Goal: Task Accomplishment & Management: Manage account settings

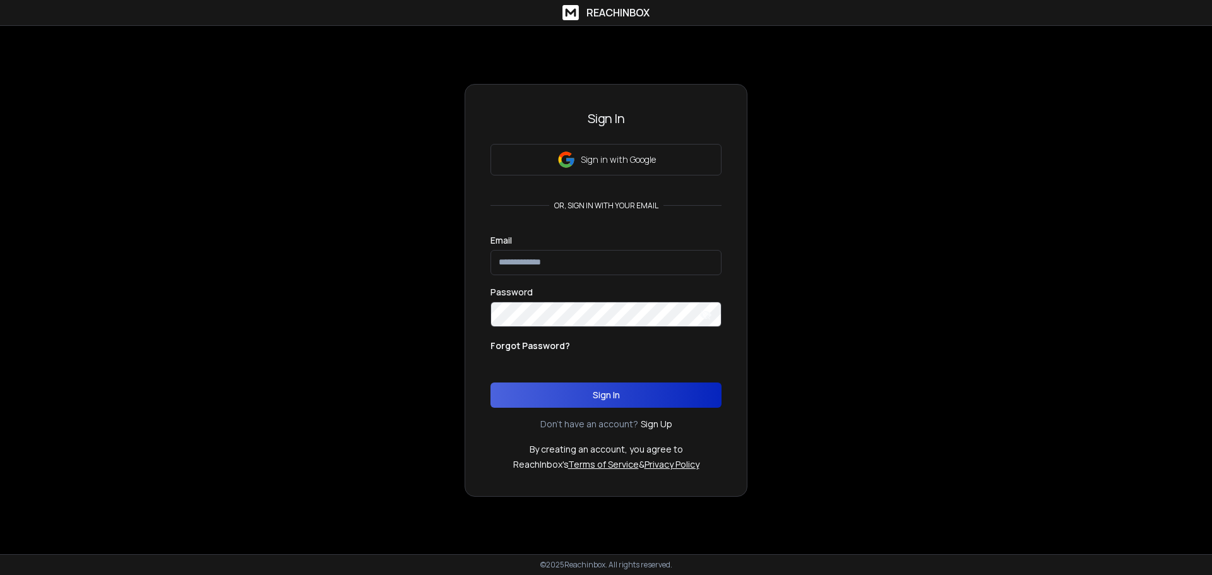
type input "**********"
click at [604, 394] on button "Sign In" at bounding box center [606, 395] width 231 height 25
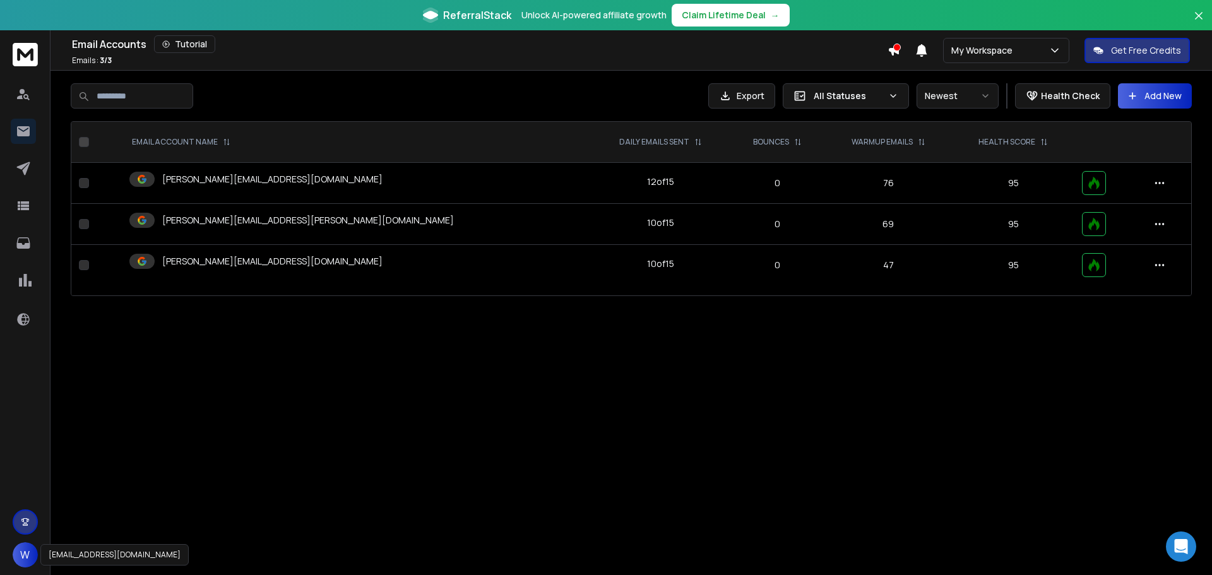
click at [25, 551] on span "W" at bounding box center [25, 554] width 25 height 25
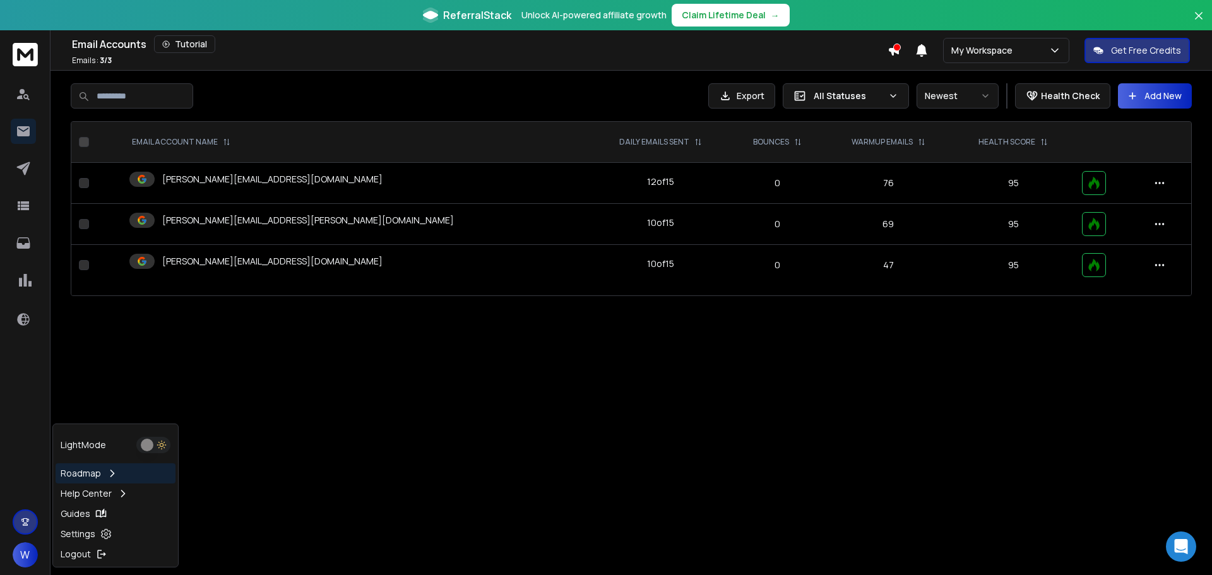
click at [245, 382] on div "ReferralStack Unlock AI-powered affiliate growth Lifetime Deals available! Clai…" at bounding box center [606, 287] width 1212 height 575
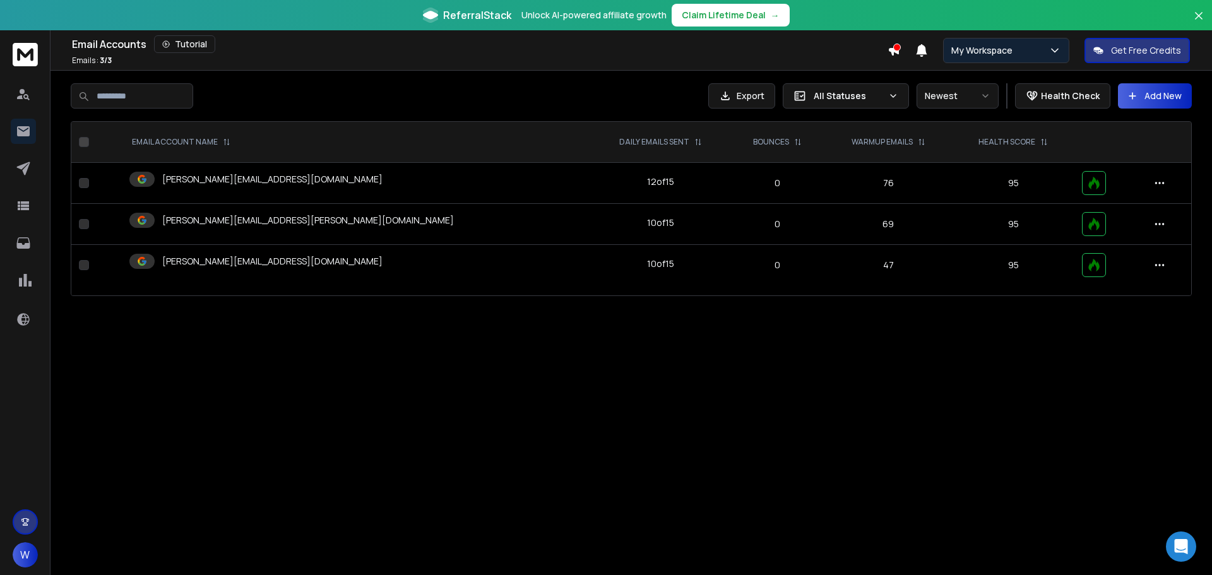
click at [1015, 50] on p "My Workspace" at bounding box center [984, 50] width 66 height 13
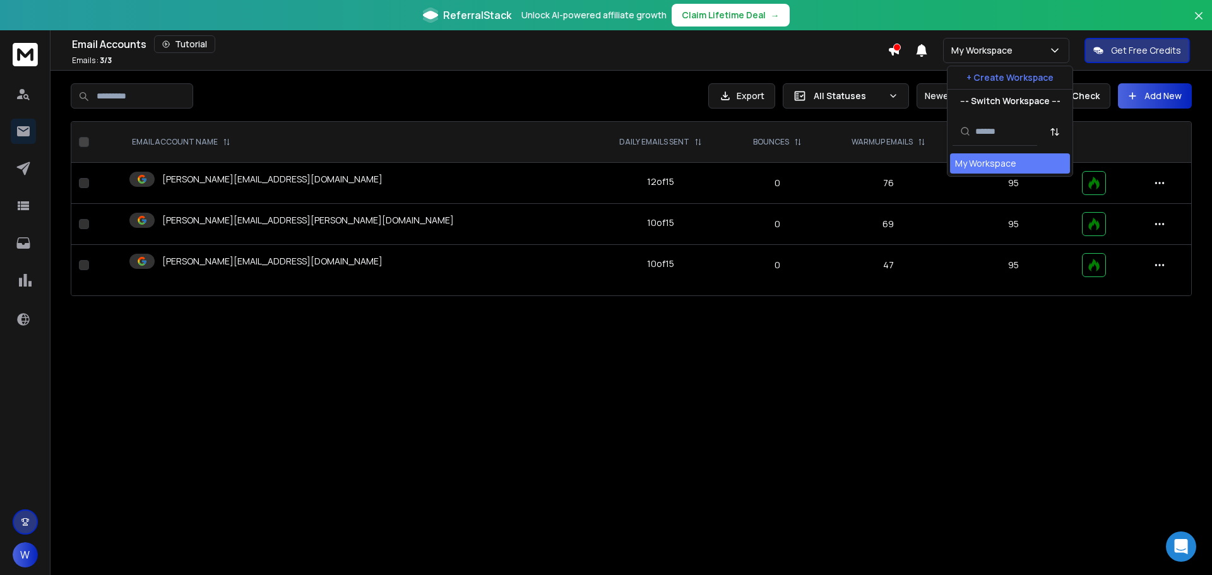
click at [1011, 78] on p "+ Create Workspace" at bounding box center [1010, 77] width 87 height 13
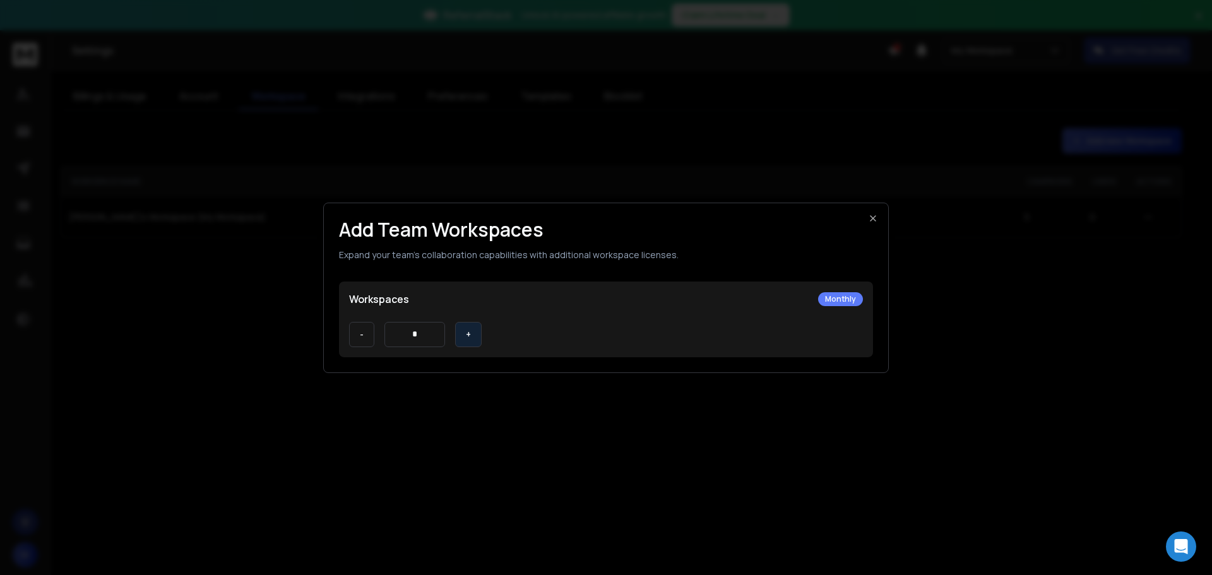
click at [467, 334] on button "+" at bounding box center [468, 334] width 27 height 25
type input "*"
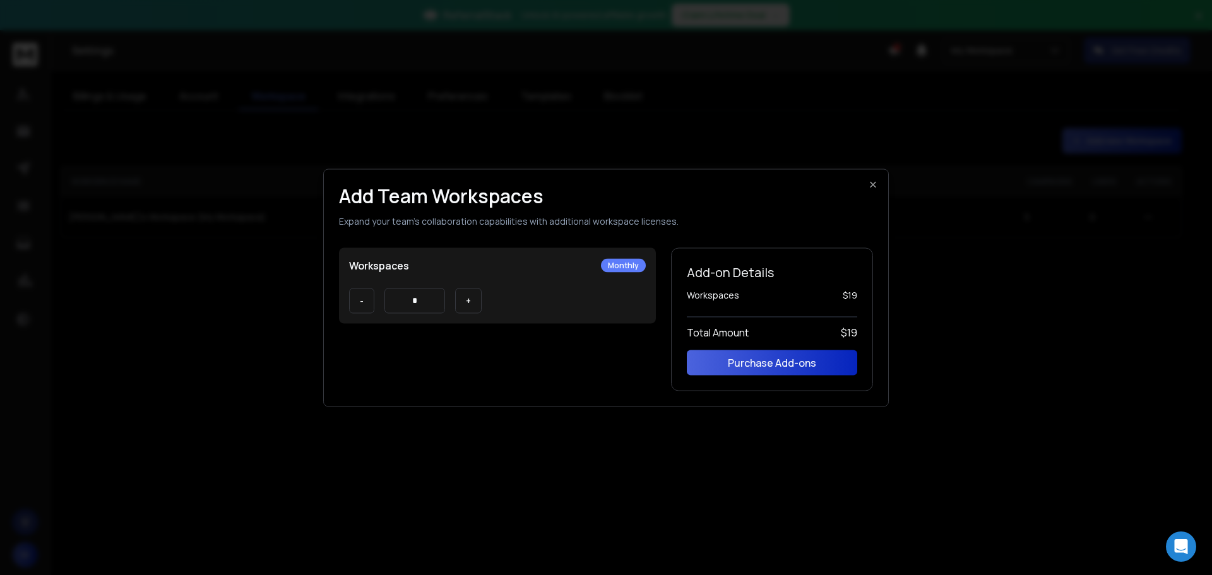
click at [781, 362] on button "Purchase Add-ons" at bounding box center [772, 362] width 170 height 25
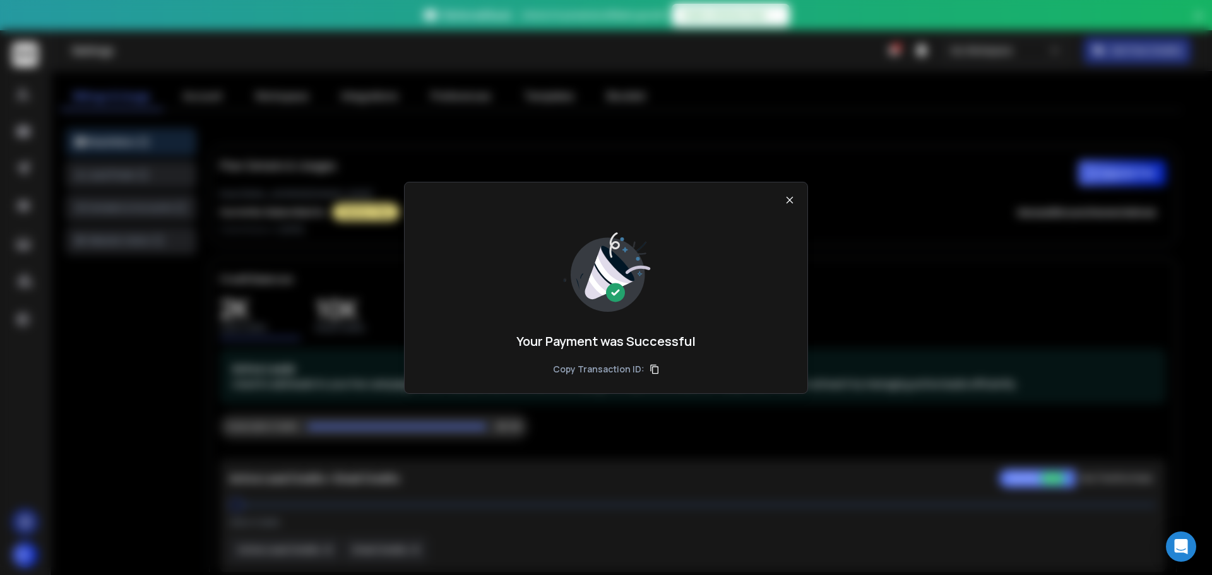
click at [787, 198] on icon at bounding box center [790, 200] width 10 height 10
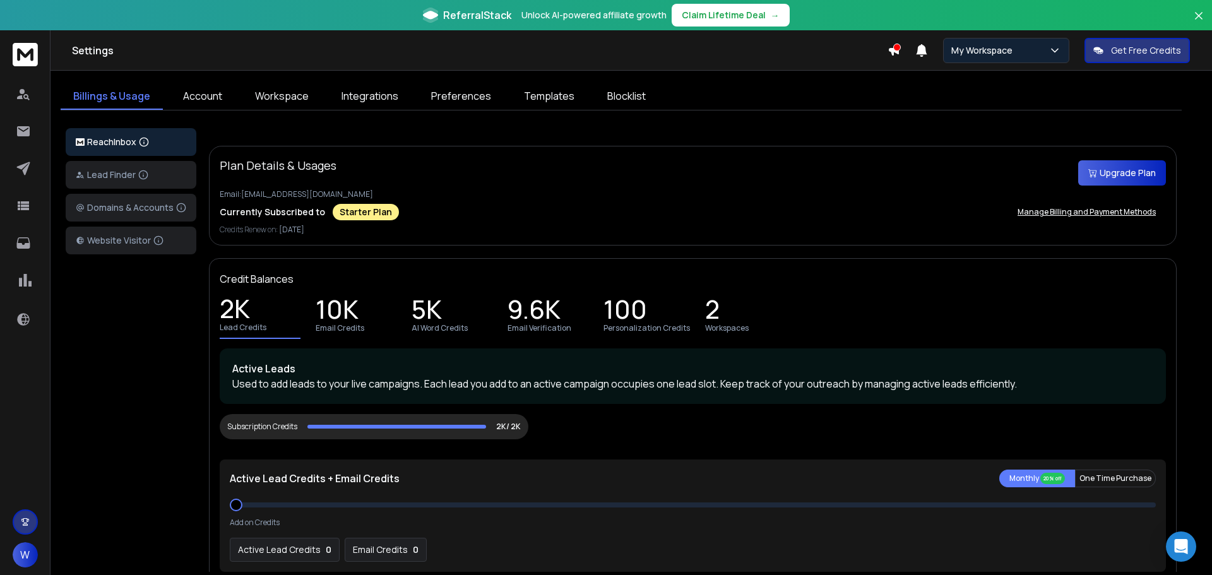
click at [1008, 49] on p "My Workspace" at bounding box center [984, 50] width 66 height 13
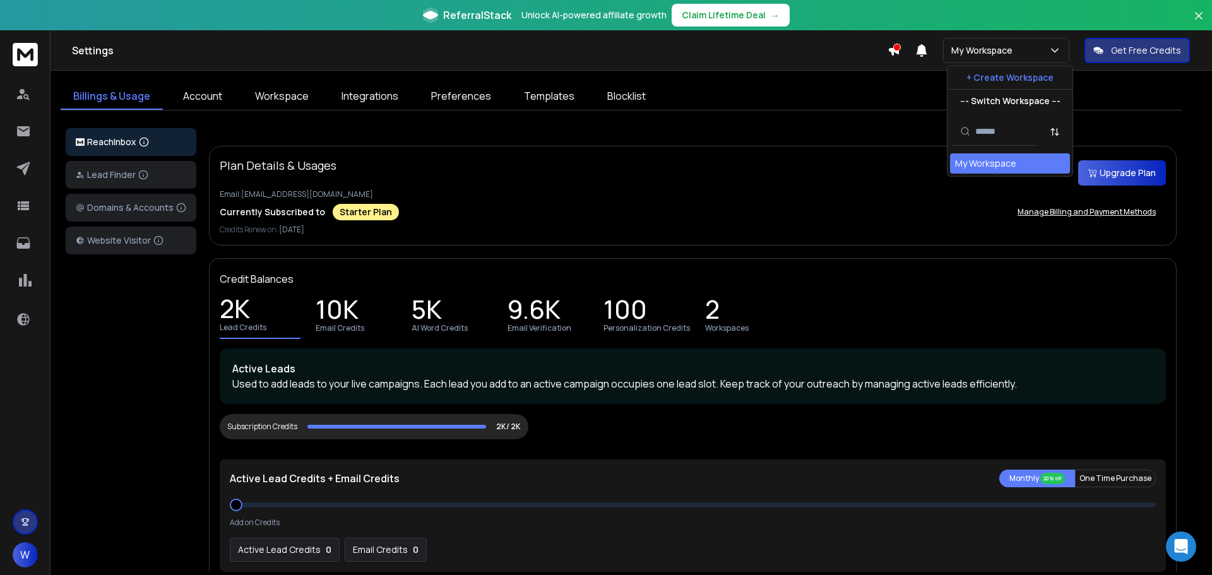
click at [1004, 77] on p "+ Create Workspace" at bounding box center [1010, 77] width 87 height 13
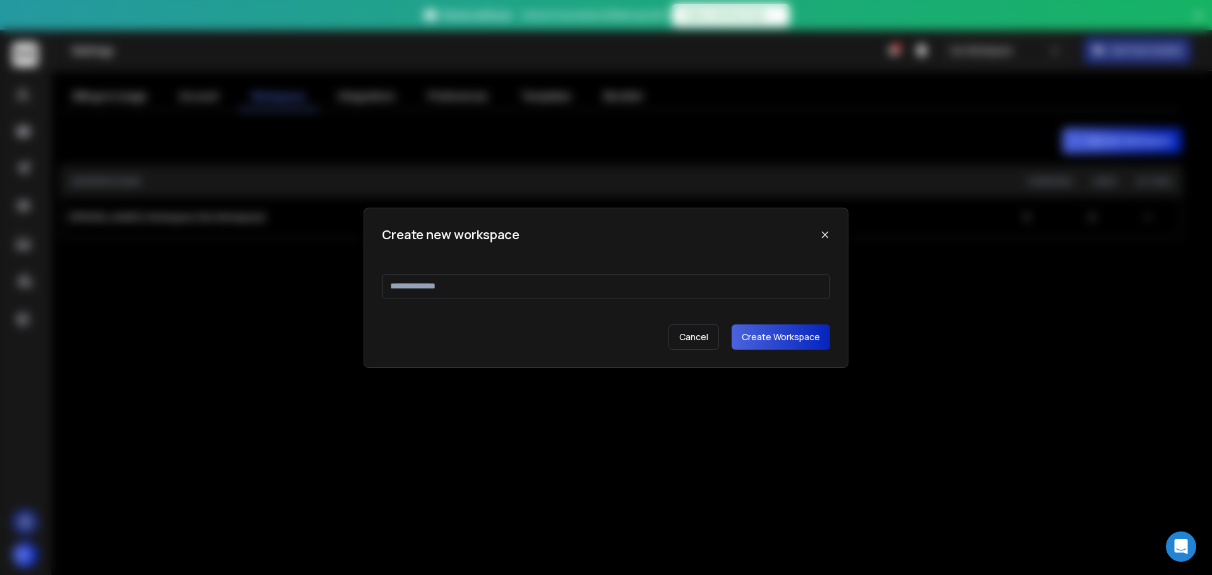
click at [460, 290] on input at bounding box center [606, 286] width 448 height 25
type input "**********"
click at [765, 338] on button "Create Workspace" at bounding box center [781, 337] width 98 height 25
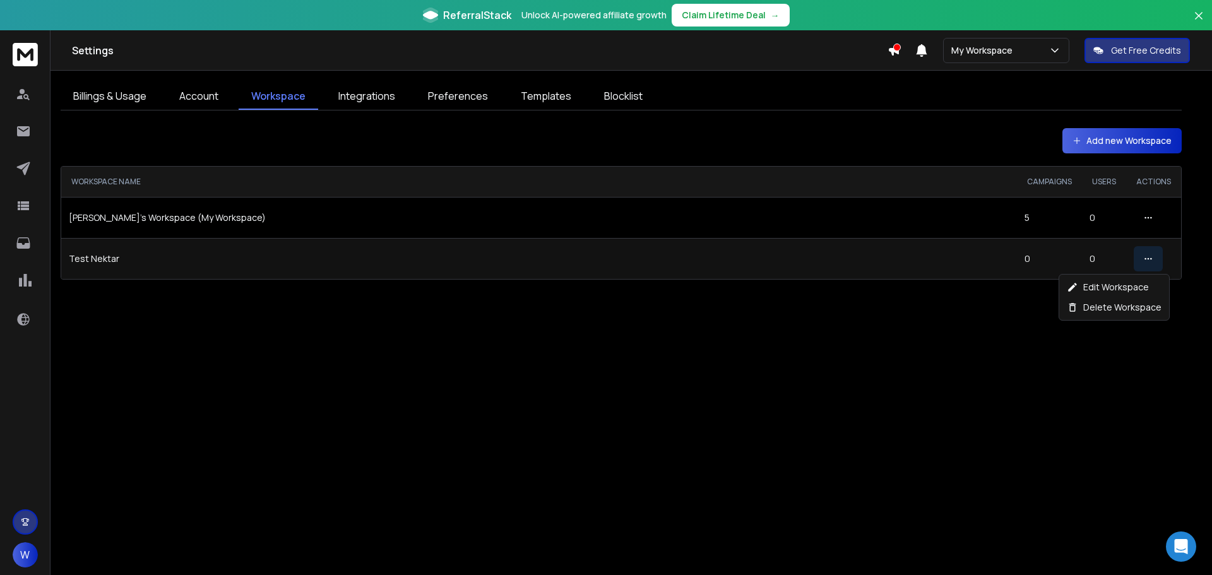
click at [1148, 261] on icon "button" at bounding box center [1148, 258] width 9 height 9
click at [102, 256] on td "Test Nektar" at bounding box center [539, 258] width 956 height 41
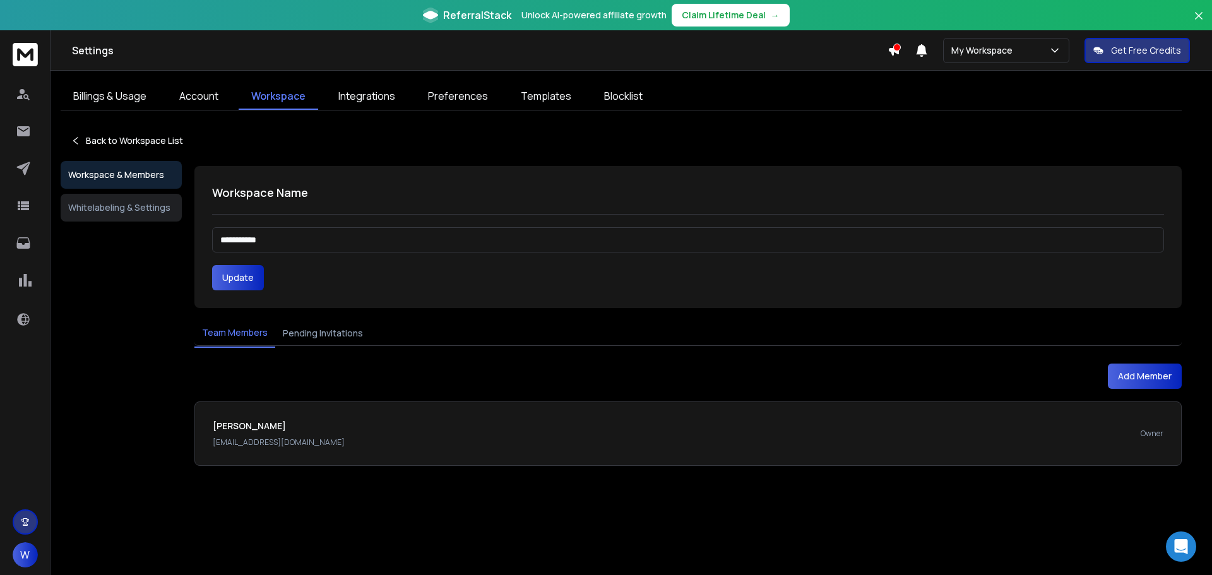
click at [1149, 379] on button "Add Member" at bounding box center [1145, 376] width 74 height 25
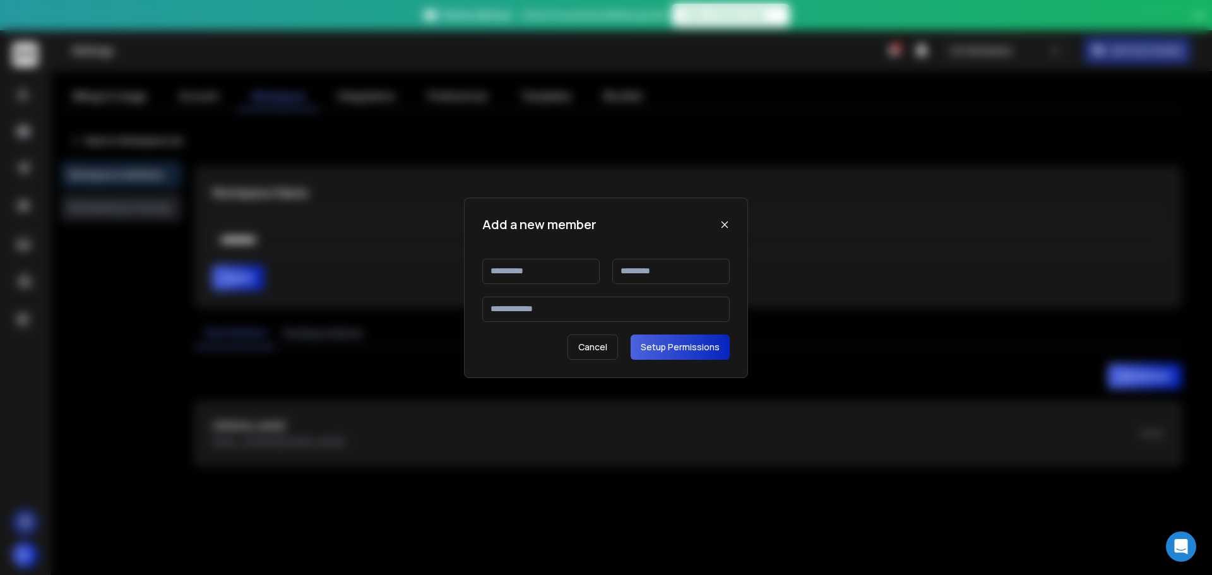
click at [534, 271] on input at bounding box center [540, 271] width 117 height 25
type input "******"
click at [640, 271] on input at bounding box center [670, 271] width 117 height 25
type input "******"
click at [509, 316] on input at bounding box center [605, 309] width 247 height 25
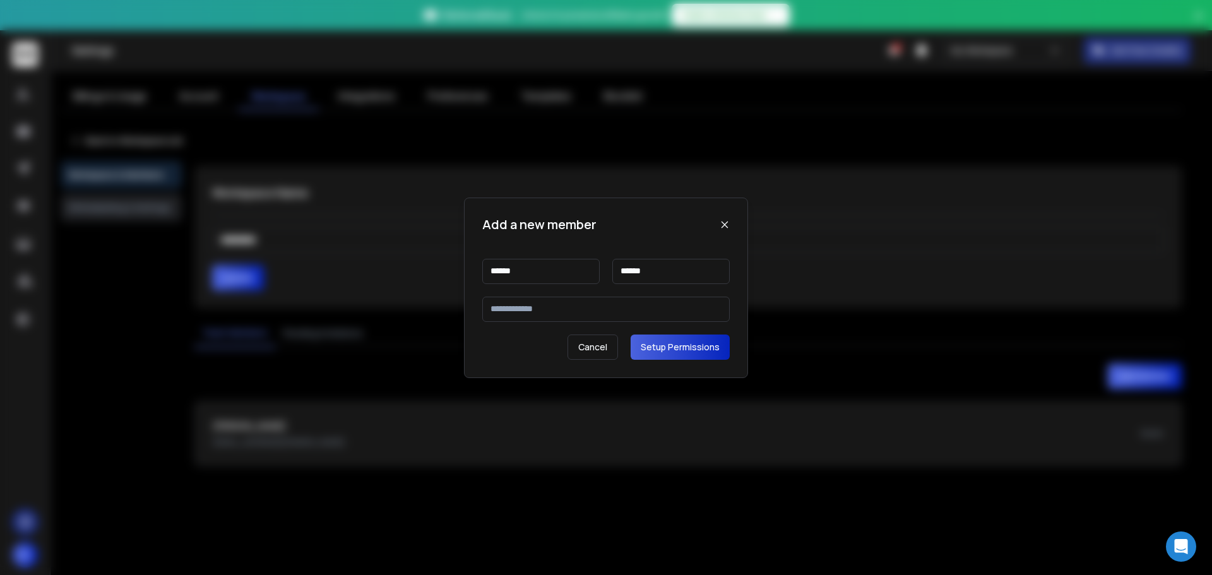
paste input "**********"
type input "**********"
click at [683, 347] on button "Setup Permissions" at bounding box center [680, 347] width 99 height 25
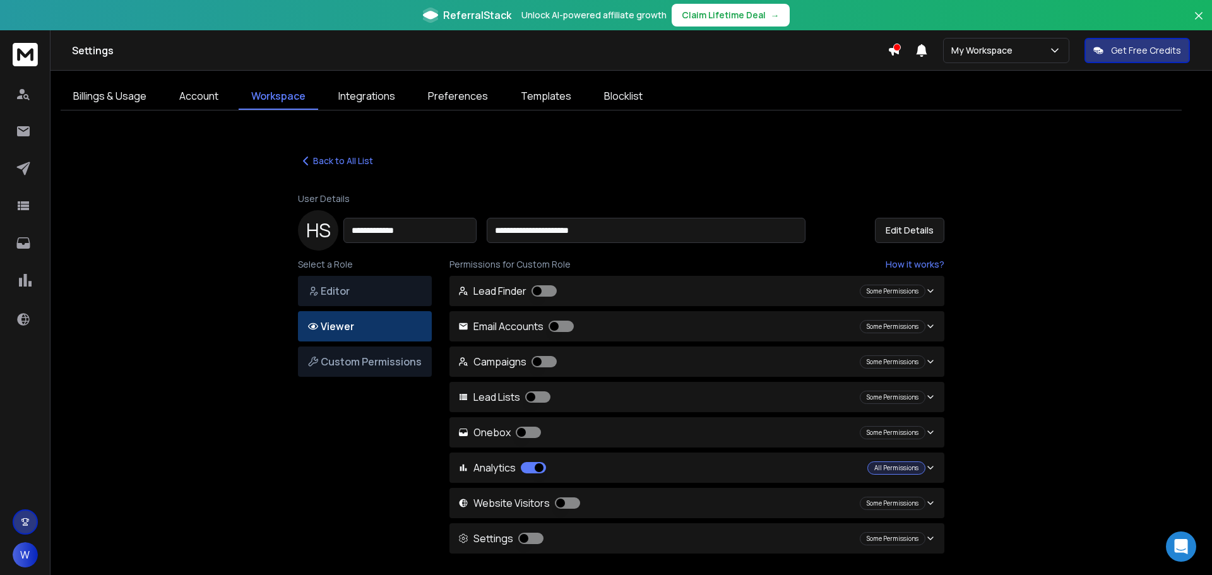
click at [532, 362] on button "button" at bounding box center [544, 361] width 25 height 11
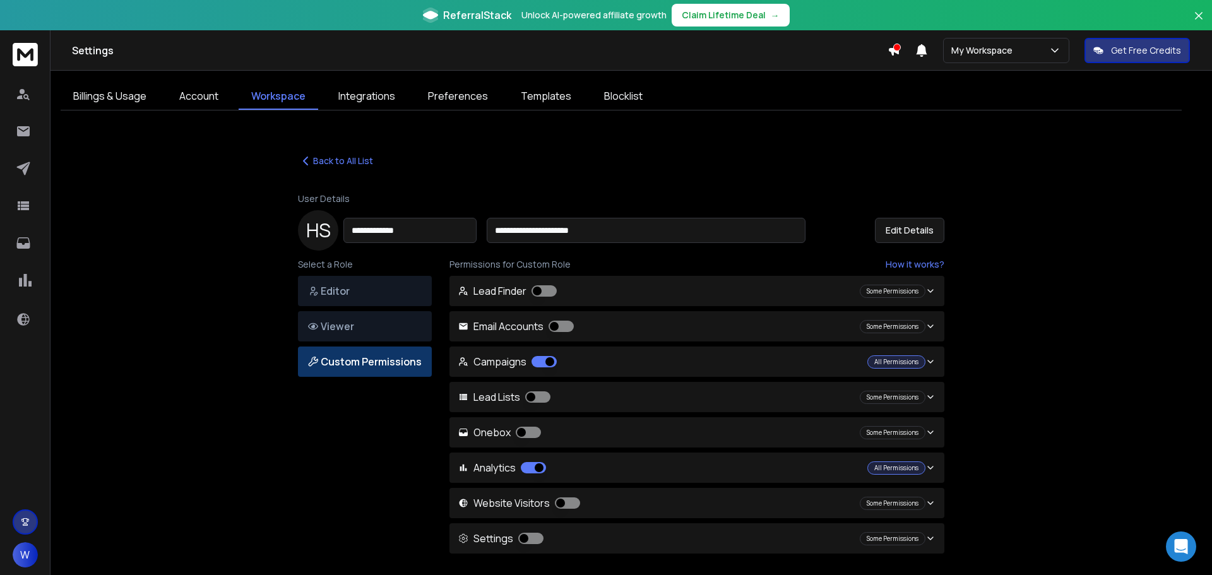
click at [520, 431] on button "button" at bounding box center [528, 432] width 25 height 11
click at [555, 501] on button "button" at bounding box center [567, 503] width 25 height 11
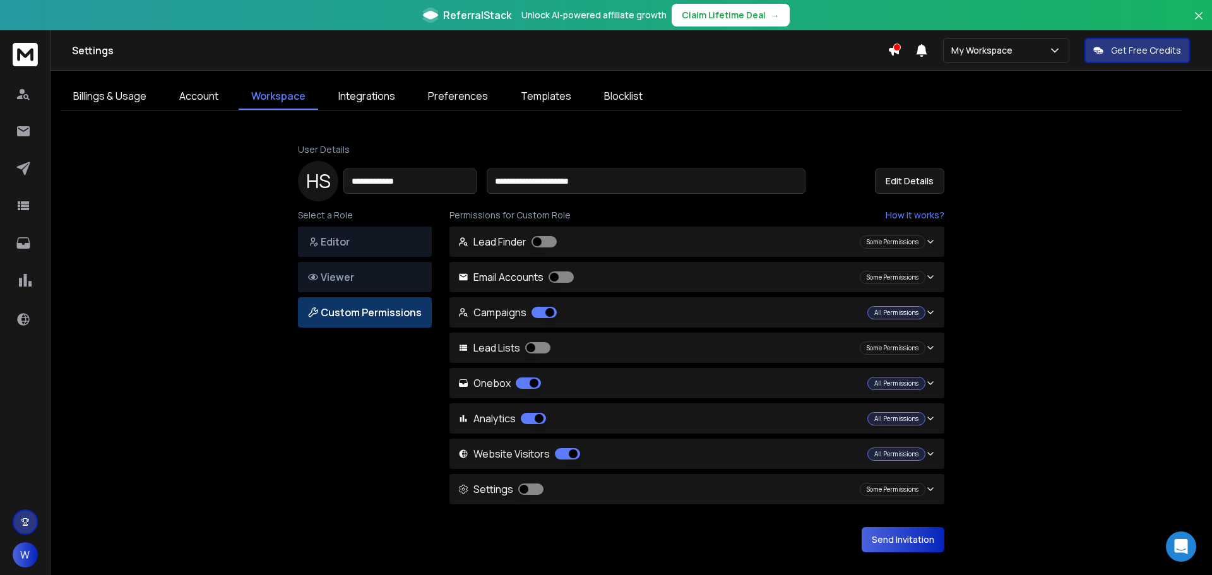
scroll to position [55, 0]
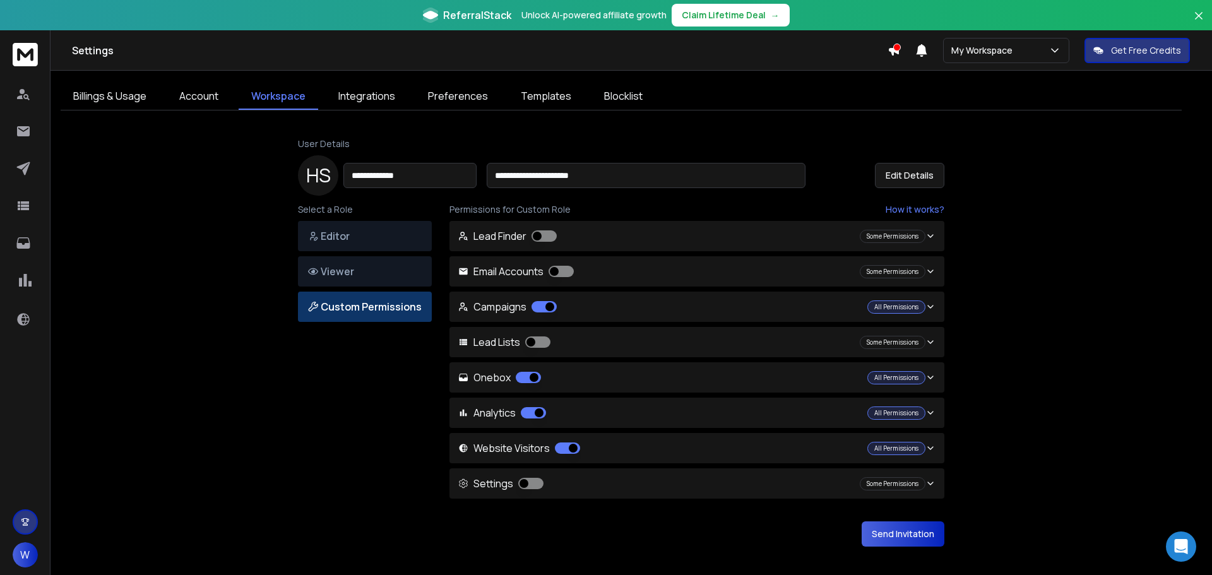
click at [529, 341] on button "button" at bounding box center [537, 342] width 25 height 11
click at [903, 534] on button "Send Invitation" at bounding box center [903, 534] width 83 height 25
